Goal: Find specific page/section: Find specific page/section

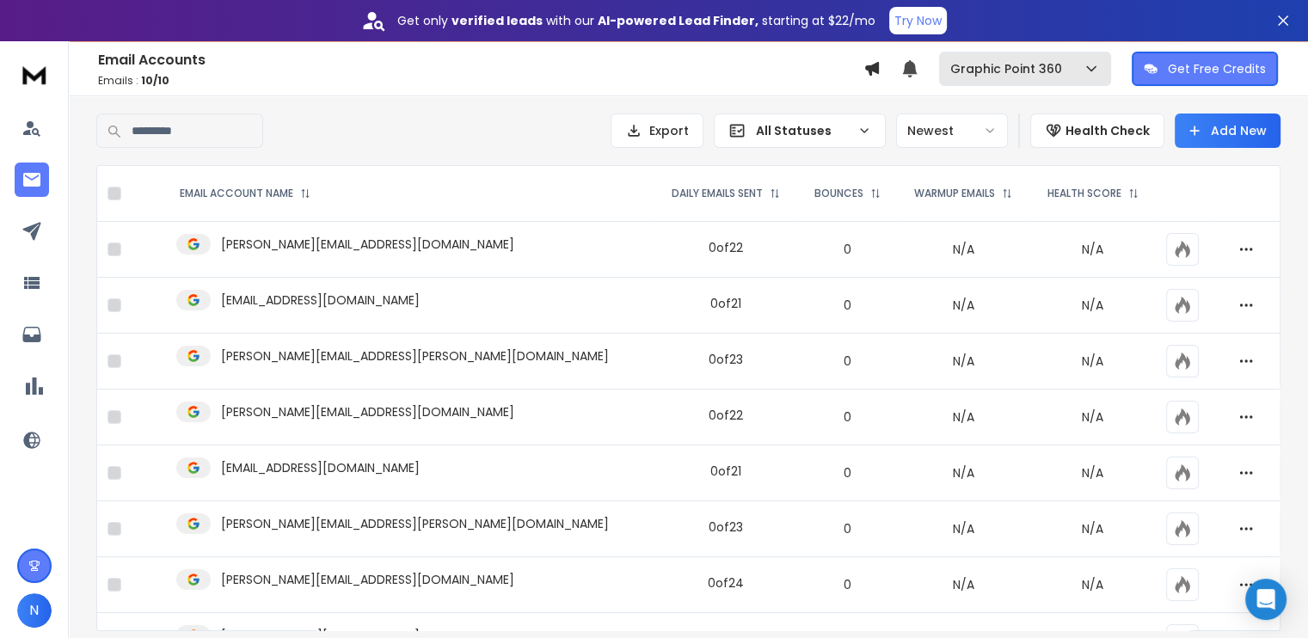
click at [1009, 73] on p "Graphic Point 360" at bounding box center [1009, 68] width 119 height 17
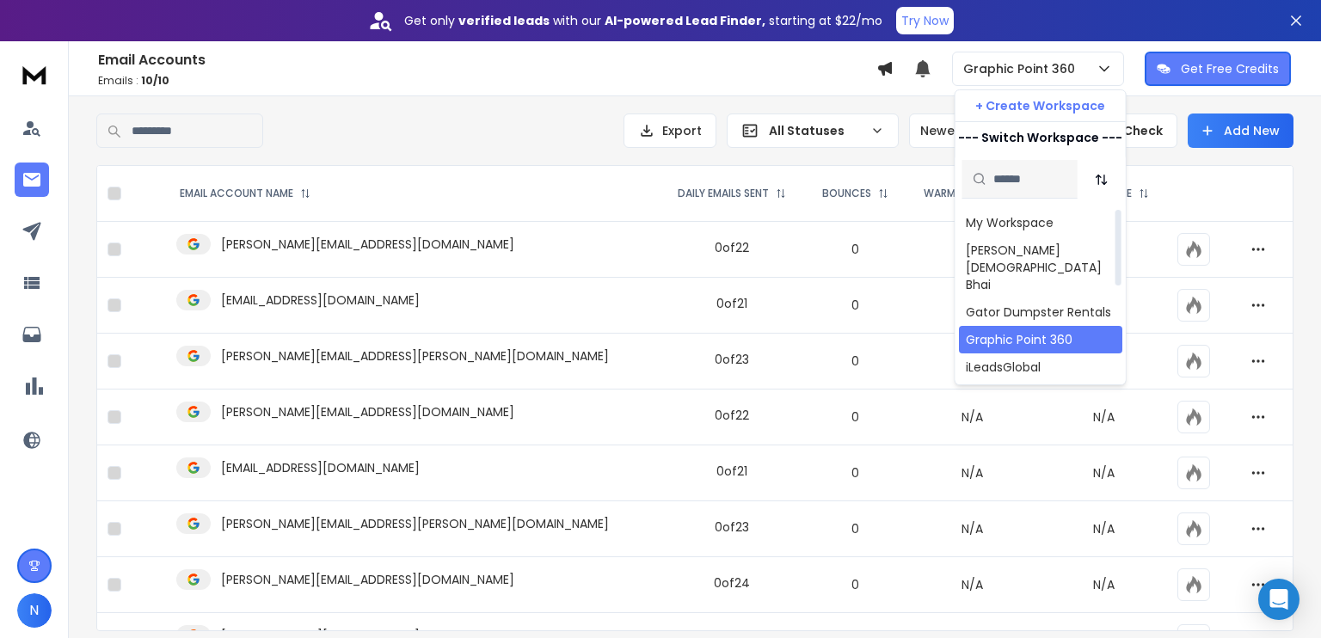
click at [1039, 331] on div "Graphic Point 360" at bounding box center [1019, 339] width 107 height 17
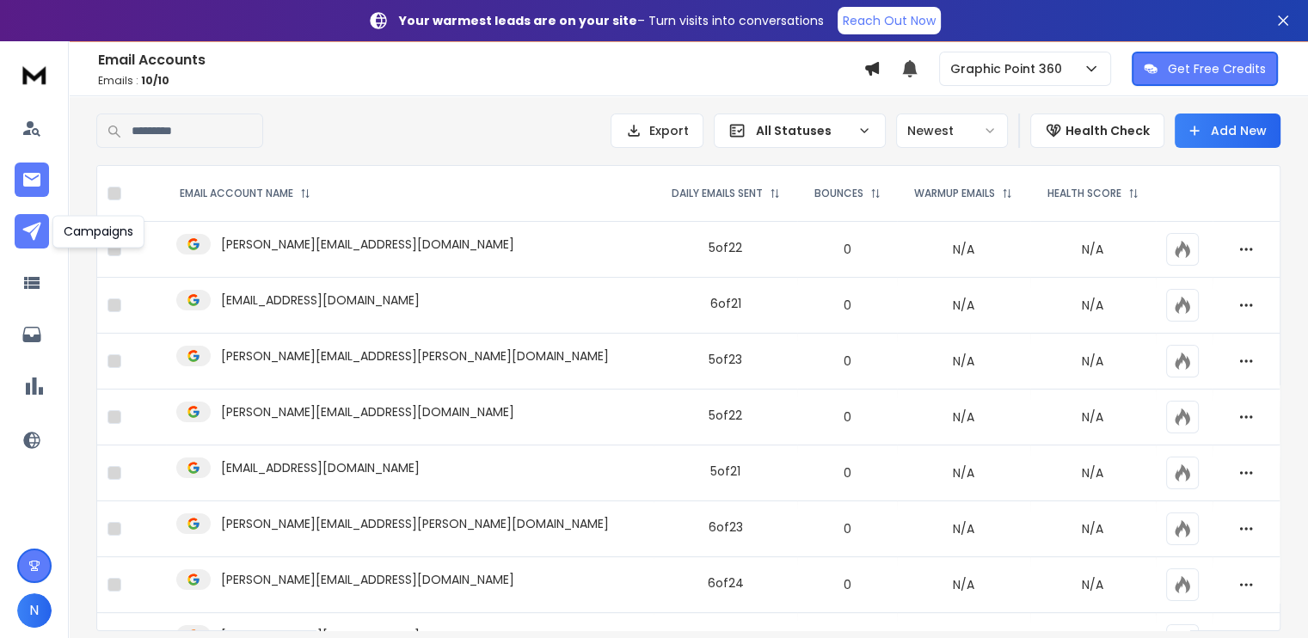
click at [33, 235] on icon at bounding box center [31, 231] width 18 height 18
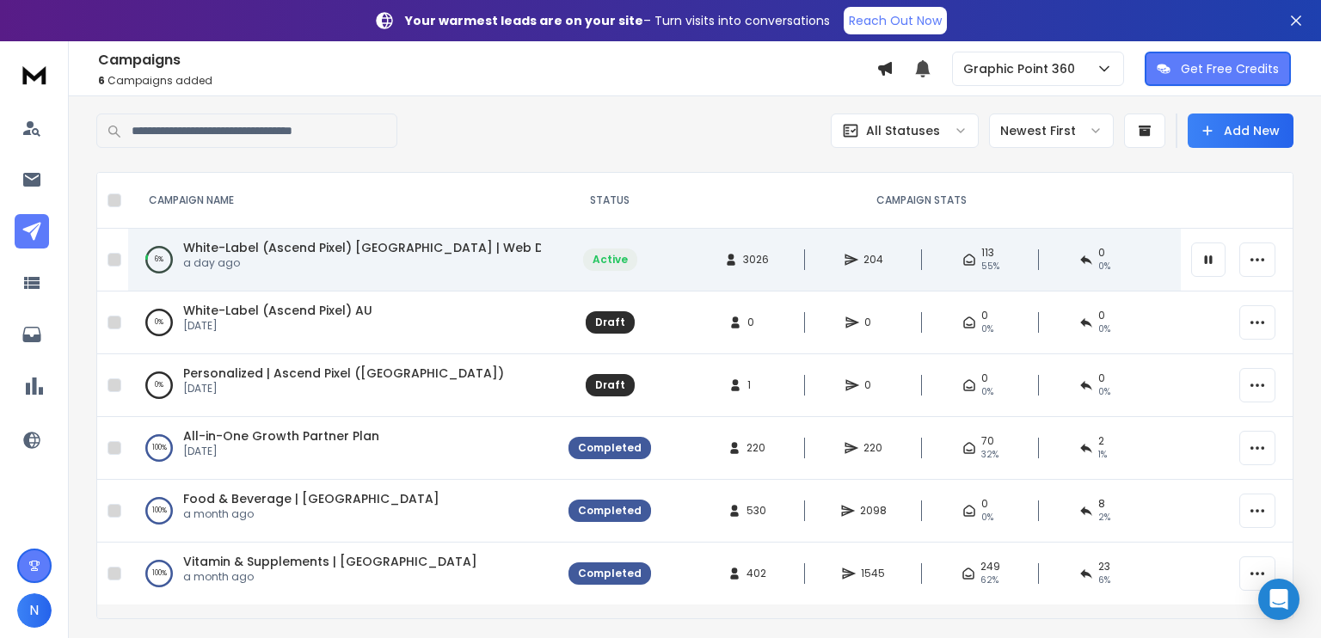
click at [301, 250] on span "White-Label (Ascend Pixel) USA | Web Development Co." at bounding box center [413, 247] width 460 height 17
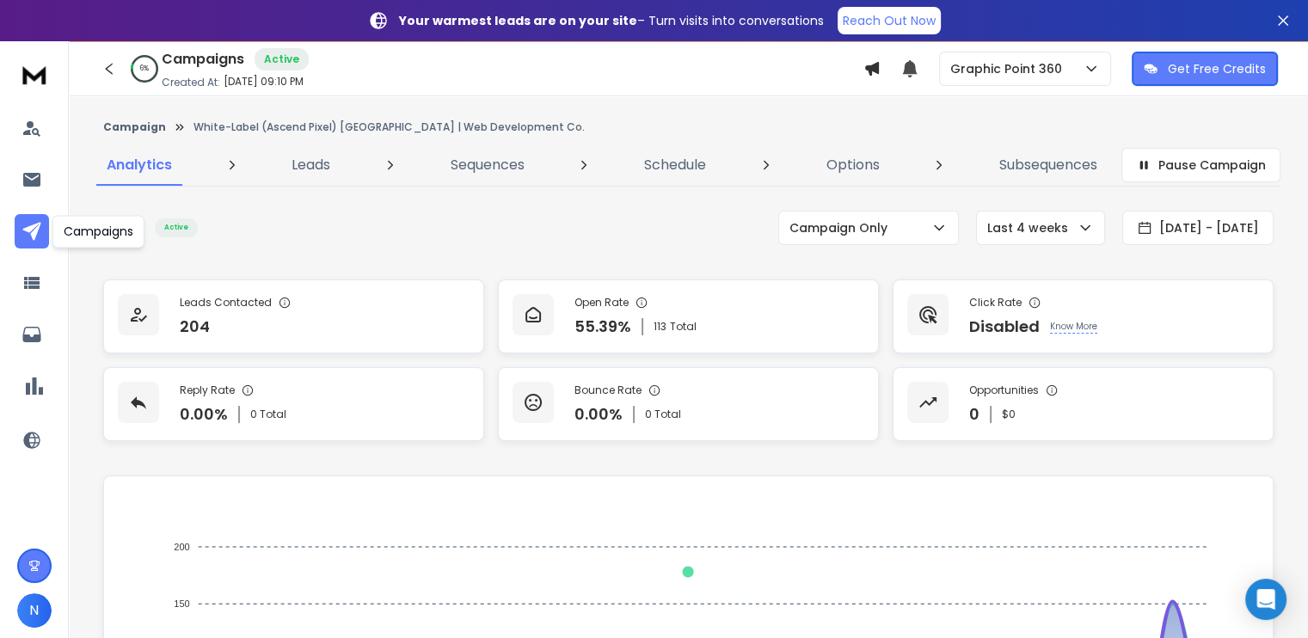
click at [32, 231] on icon at bounding box center [31, 231] width 18 height 18
